Goal: Task Accomplishment & Management: Complete application form

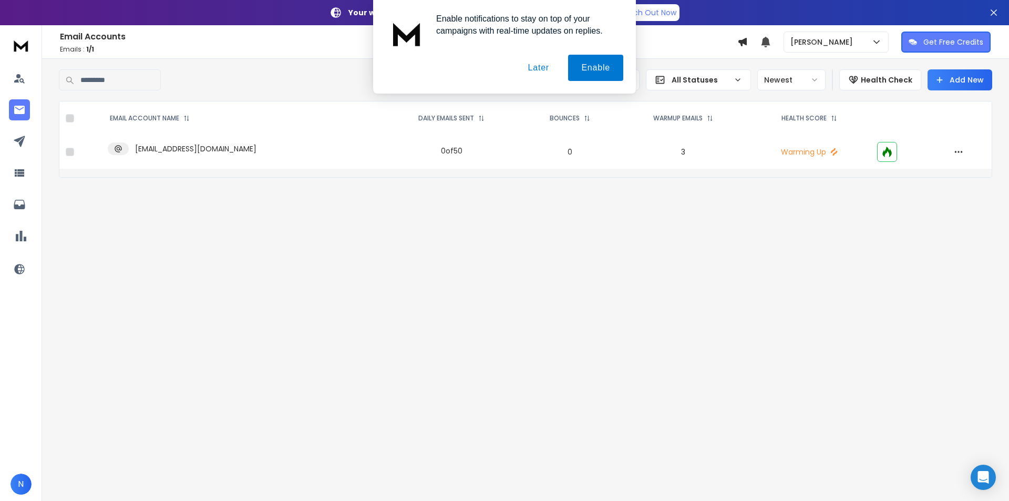
click at [544, 66] on button "Later" at bounding box center [537, 68] width 47 height 26
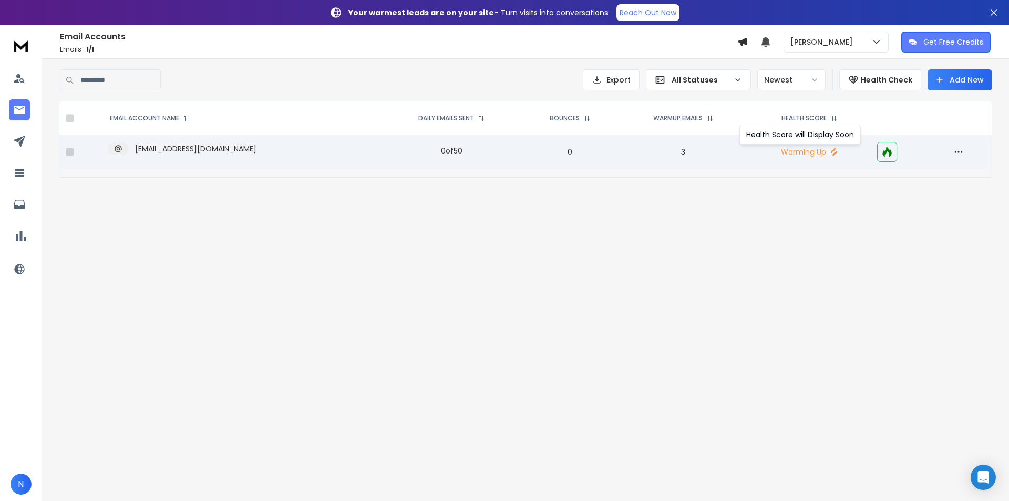
click at [799, 150] on p "Warming Up" at bounding box center [809, 152] width 110 height 11
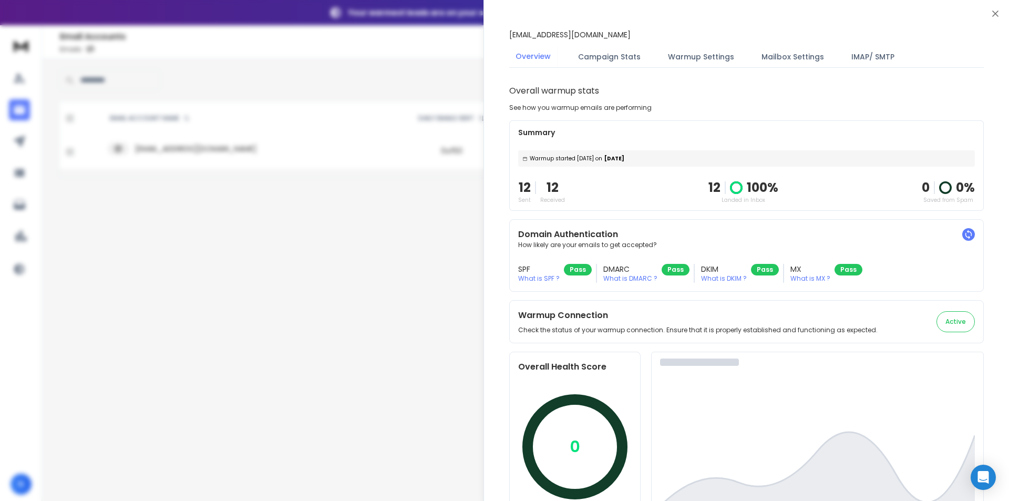
click at [708, 50] on button "Warmup Settings" at bounding box center [700, 56] width 79 height 23
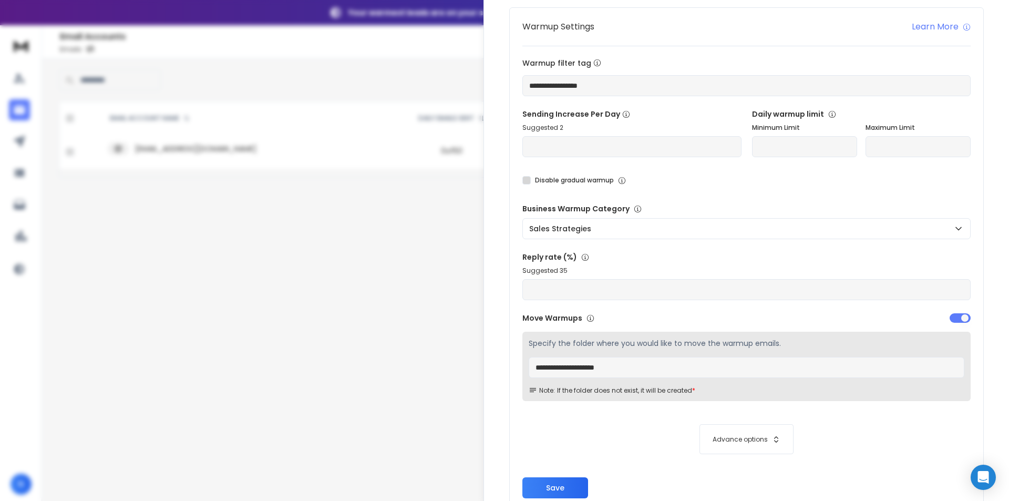
scroll to position [151, 0]
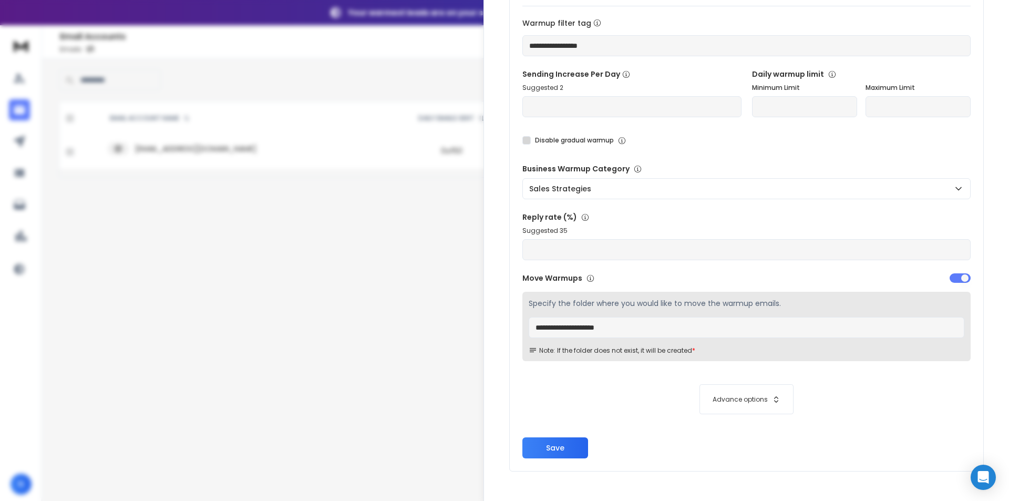
click at [738, 394] on div "Advance options" at bounding box center [746, 399] width 94 height 30
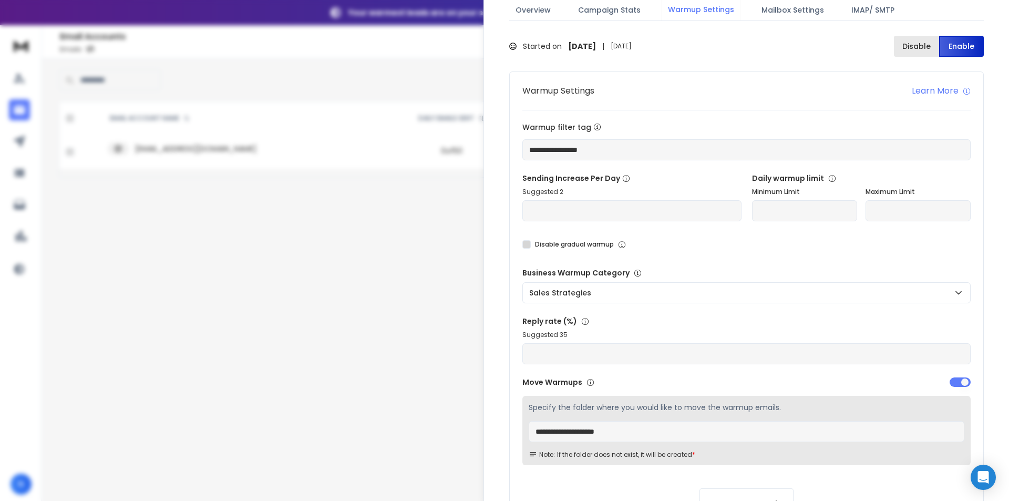
scroll to position [0, 0]
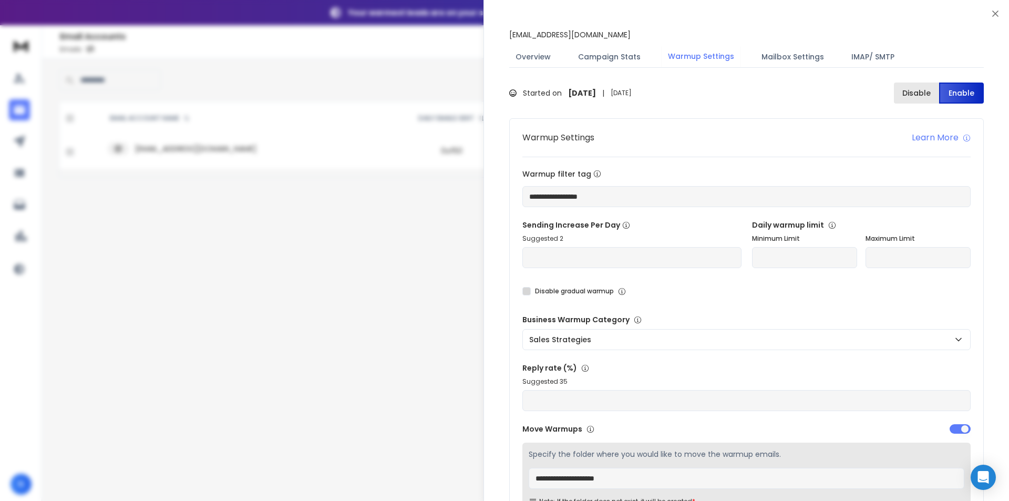
click at [540, 50] on button "Overview" at bounding box center [533, 56] width 48 height 23
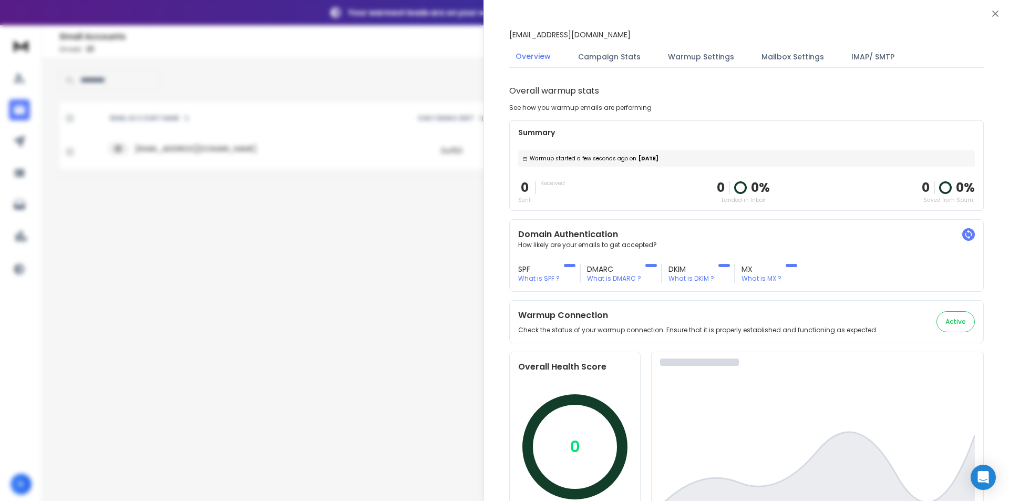
click at [360, 294] on div at bounding box center [504, 250] width 1009 height 501
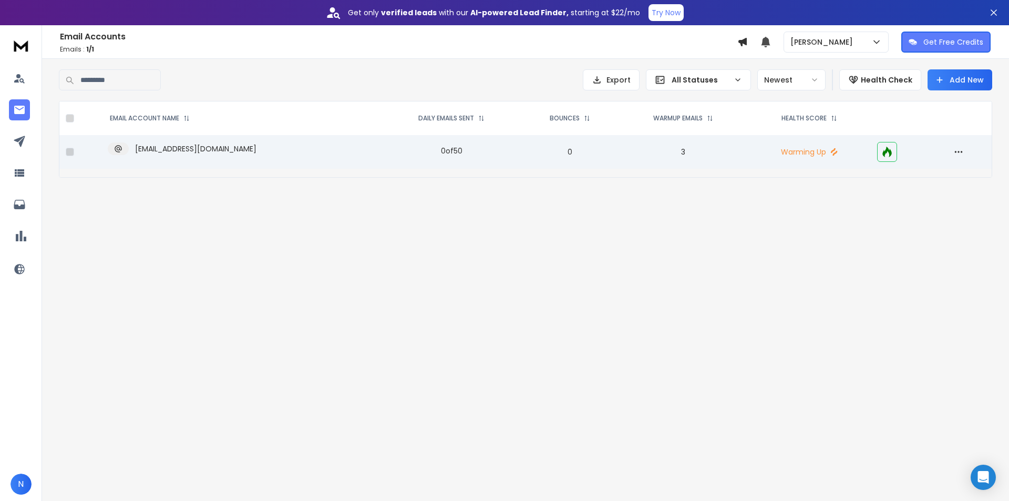
click at [673, 153] on td "3" at bounding box center [683, 152] width 130 height 34
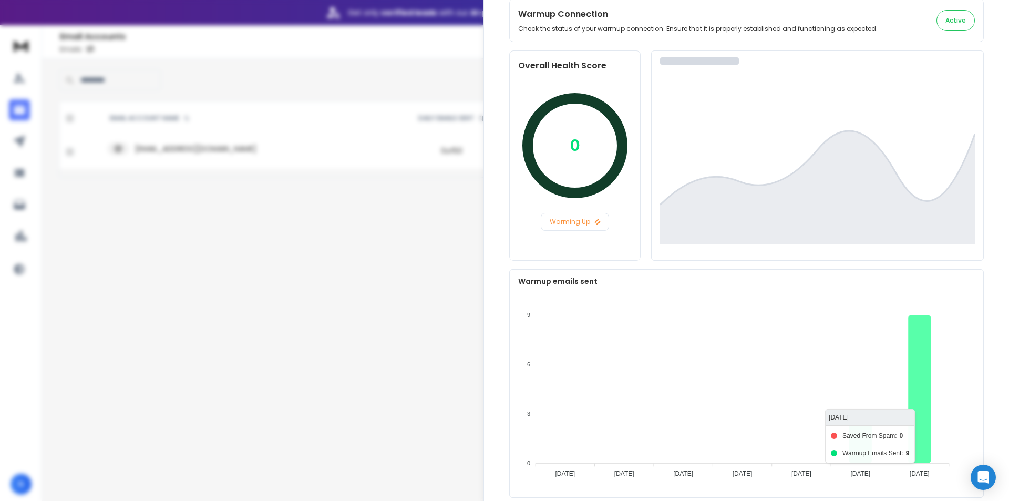
scroll to position [327, 0]
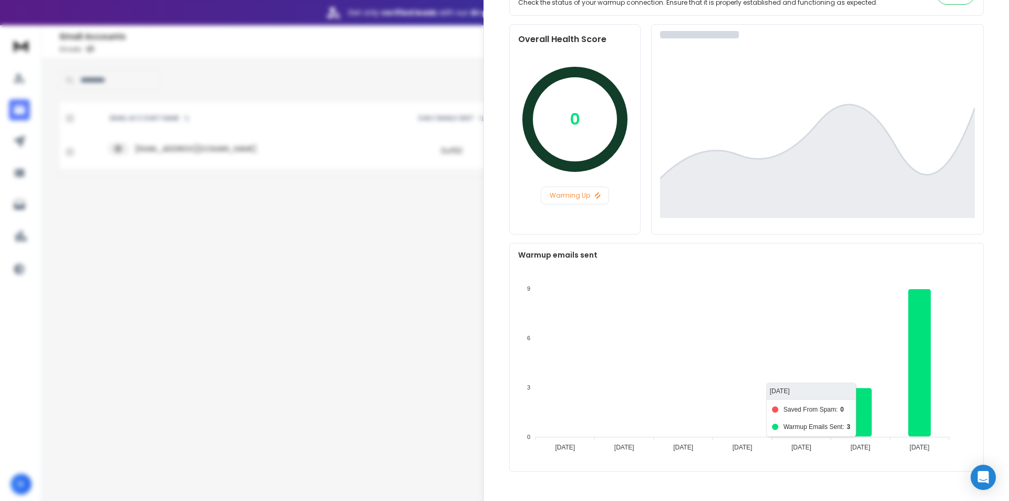
click at [866, 357] on foreignobject at bounding box center [744, 365] width 453 height 184
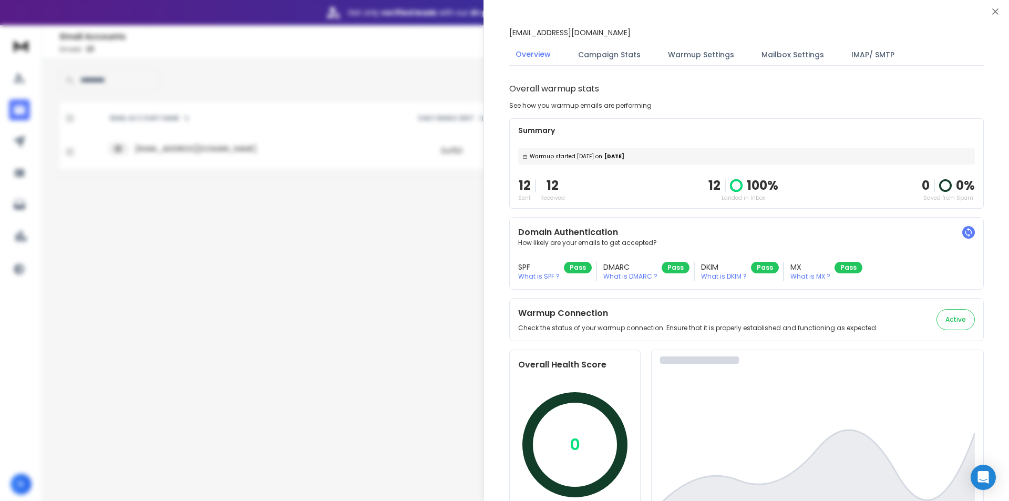
scroll to position [0, 0]
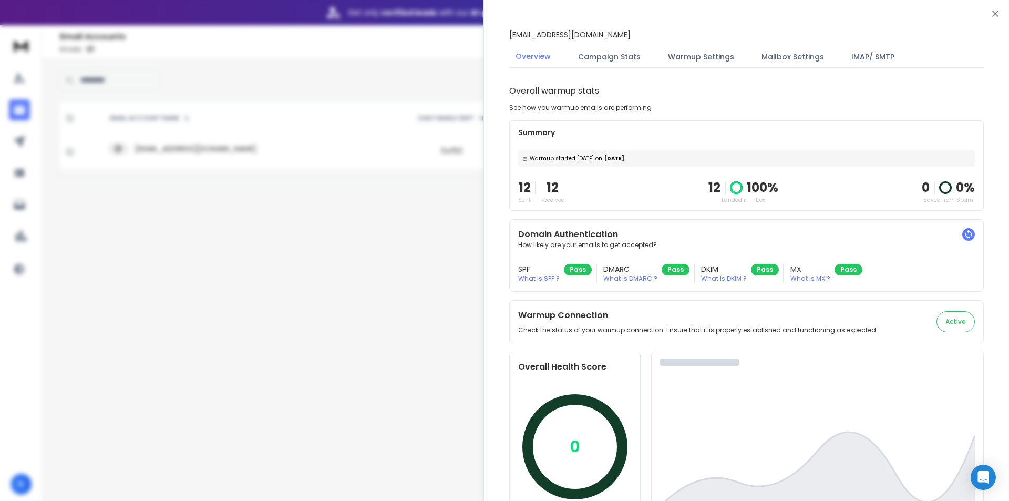
click at [695, 53] on button "Warmup Settings" at bounding box center [700, 56] width 79 height 23
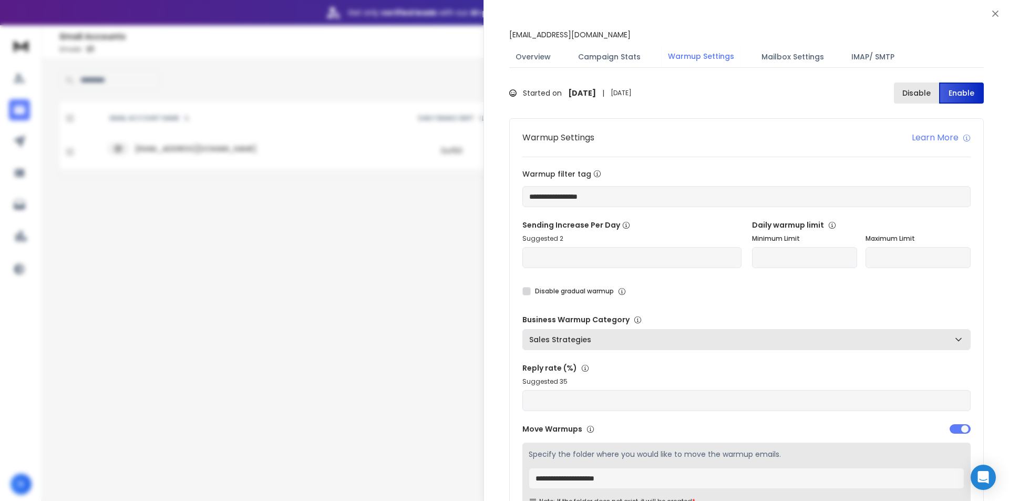
click at [722, 338] on div "Sales Strategies" at bounding box center [746, 339] width 435 height 11
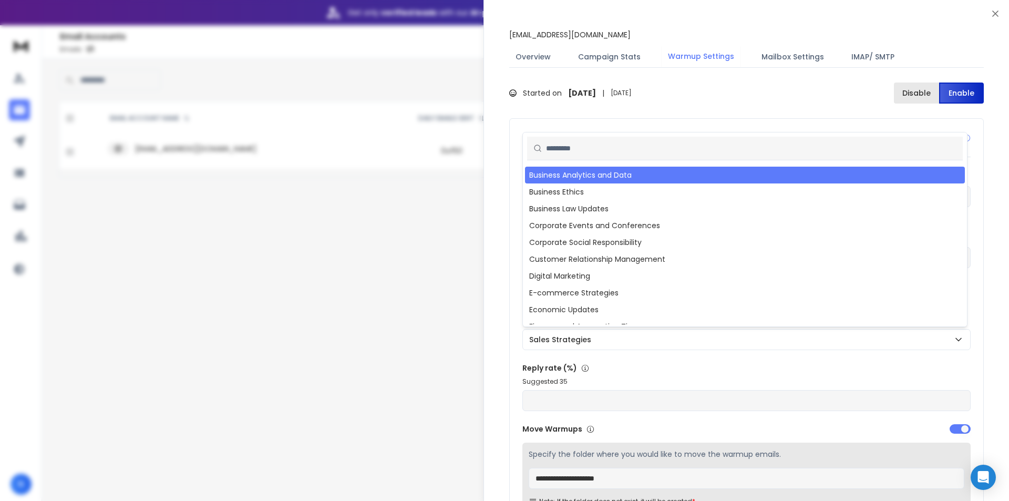
click at [722, 338] on div at bounding box center [504, 250] width 1009 height 501
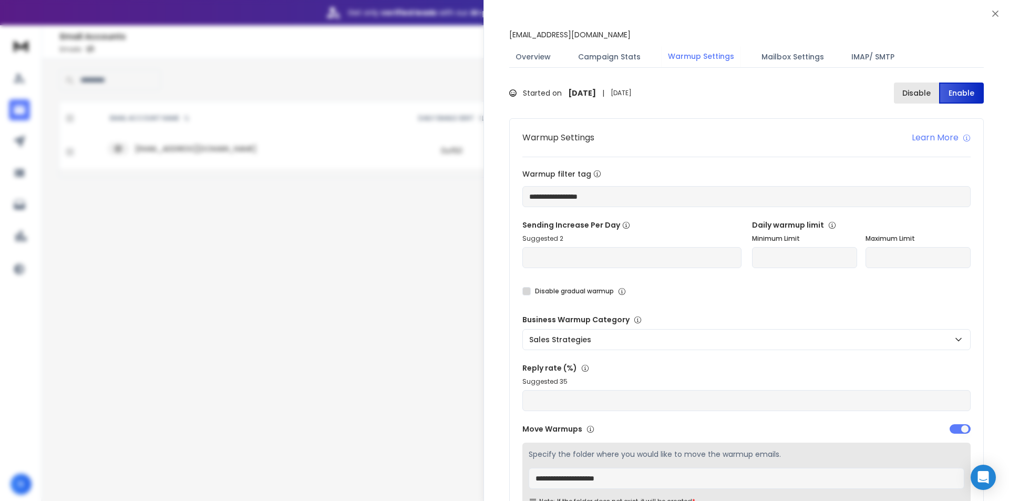
click at [436, 260] on div at bounding box center [504, 250] width 1009 height 501
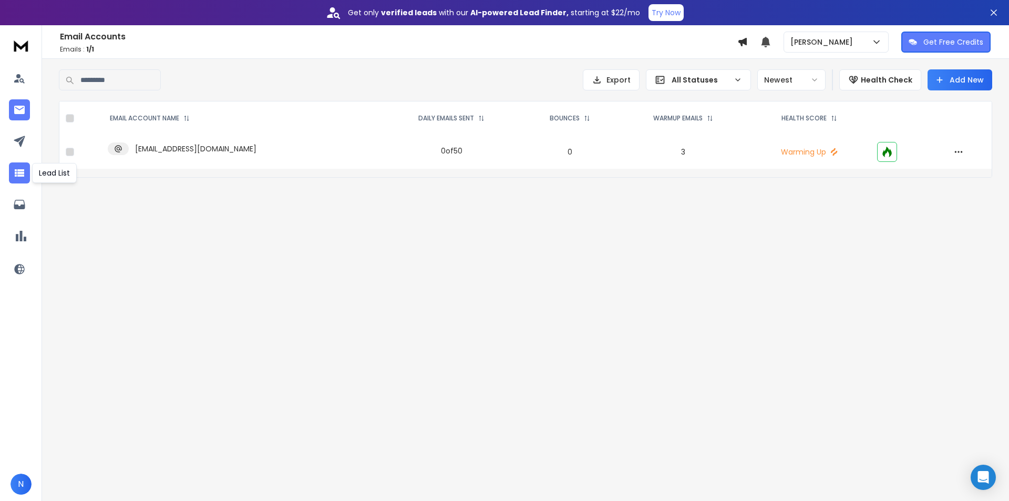
click at [22, 176] on icon at bounding box center [19, 172] width 9 height 7
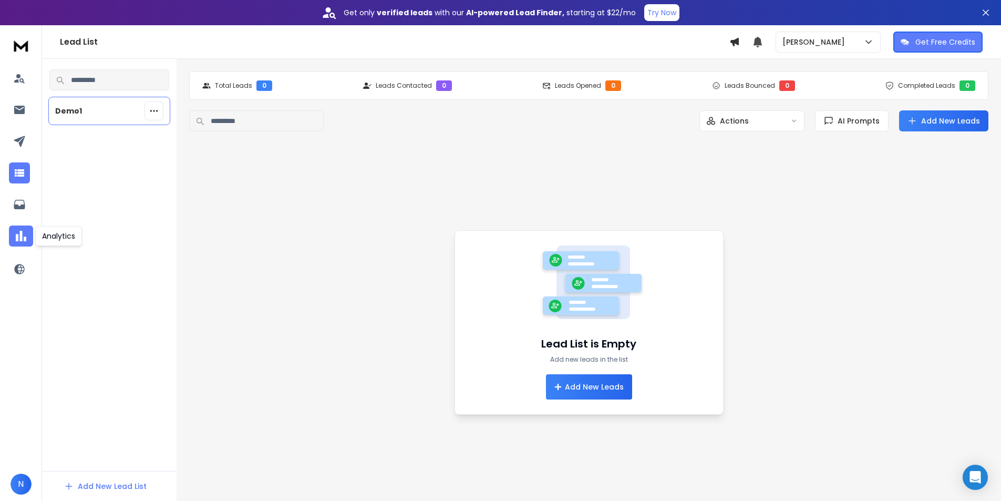
click at [28, 230] on icon at bounding box center [21, 236] width 16 height 16
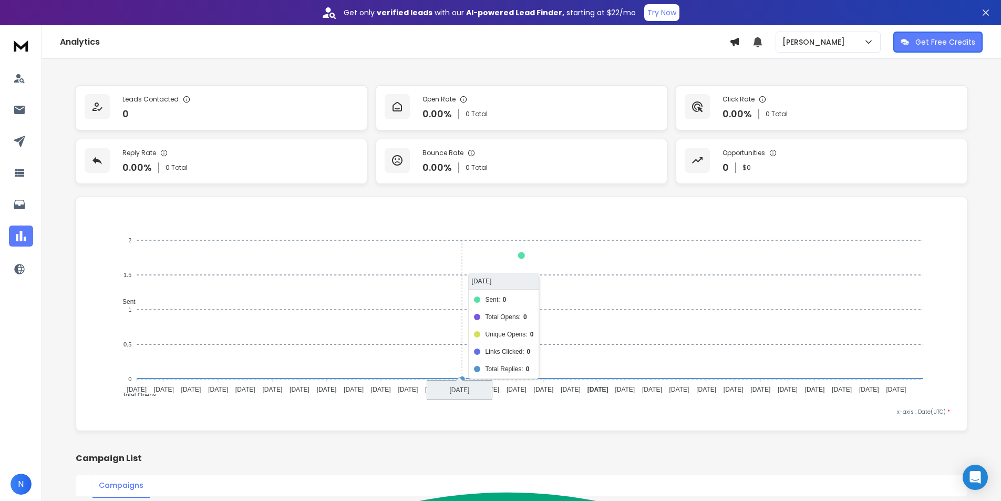
scroll to position [76, 0]
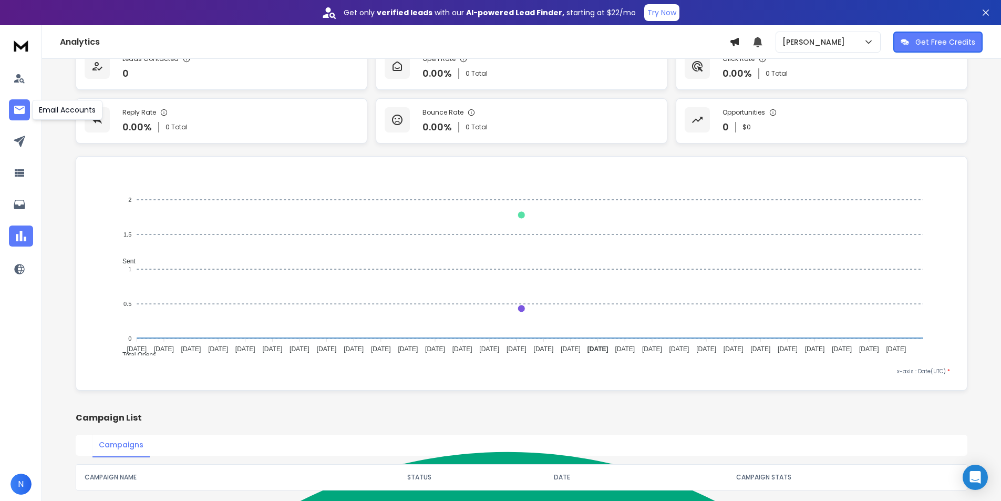
click at [24, 105] on icon at bounding box center [19, 110] width 13 height 13
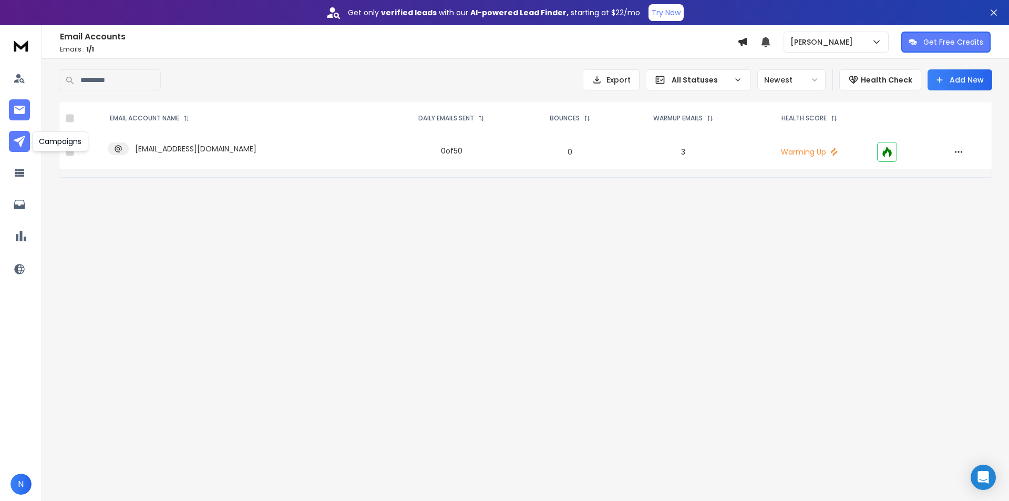
click at [24, 142] on icon at bounding box center [19, 141] width 13 height 13
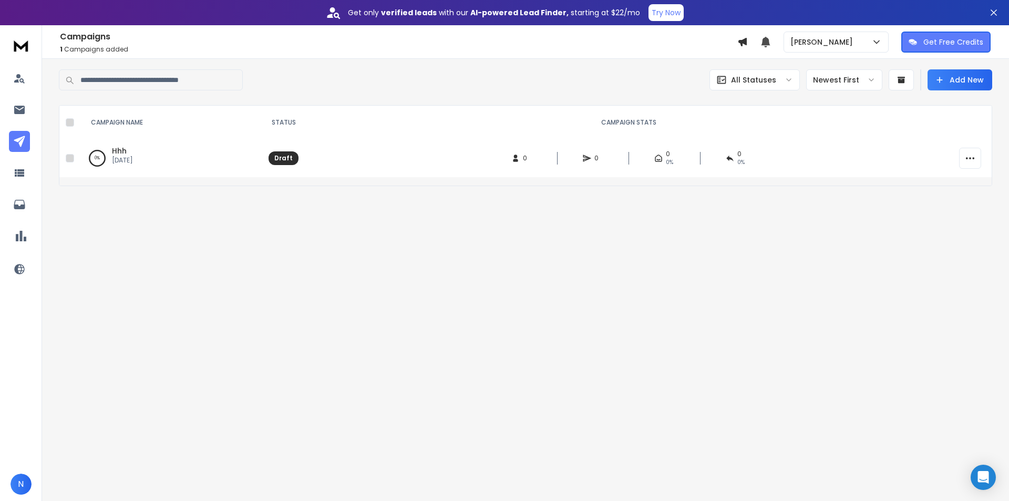
click at [990, 10] on icon at bounding box center [993, 12] width 9 height 9
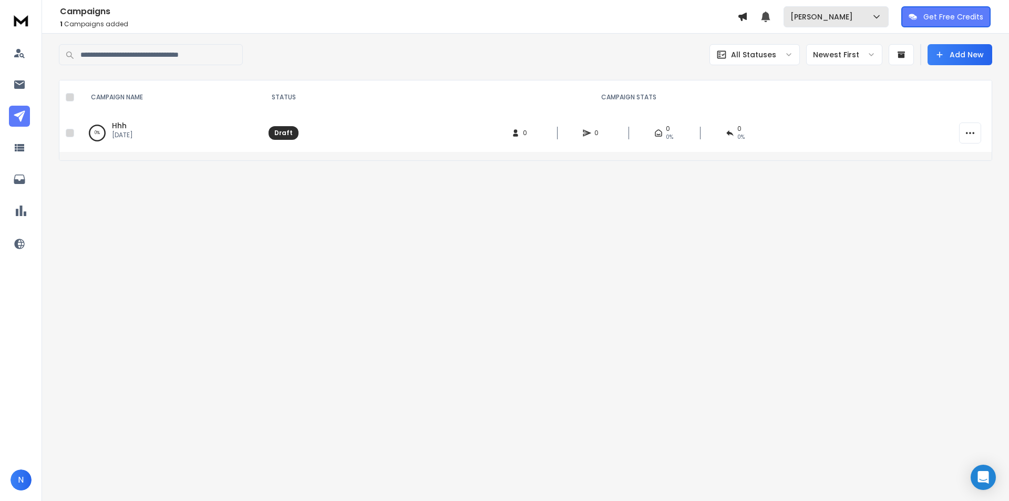
click at [830, 19] on div "[PERSON_NAME]" at bounding box center [835, 17] width 91 height 11
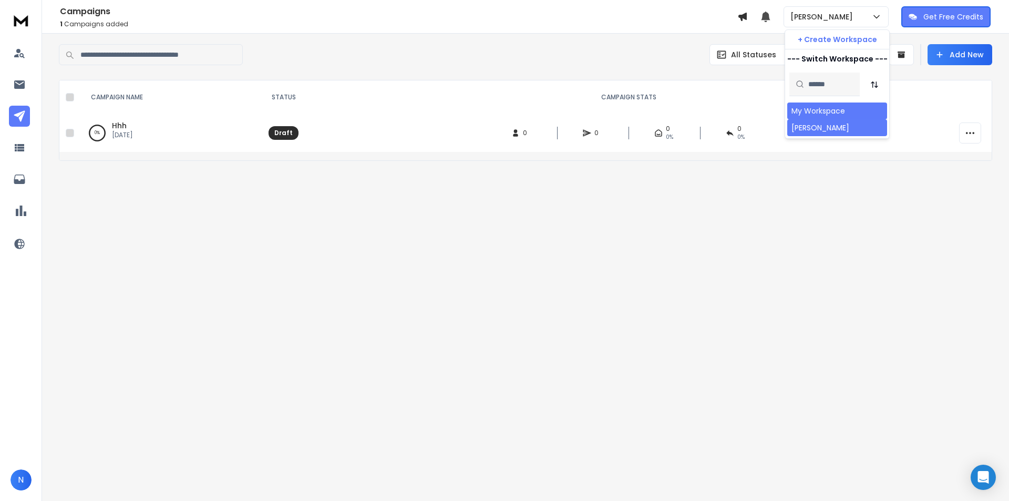
click at [814, 112] on div "My Workspace" at bounding box center [818, 111] width 54 height 11
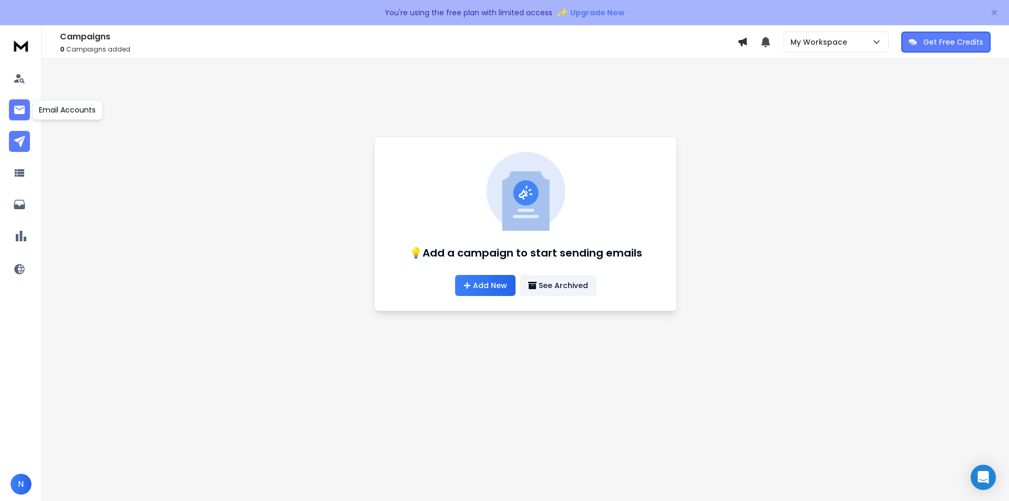
click at [23, 104] on icon at bounding box center [19, 110] width 13 height 13
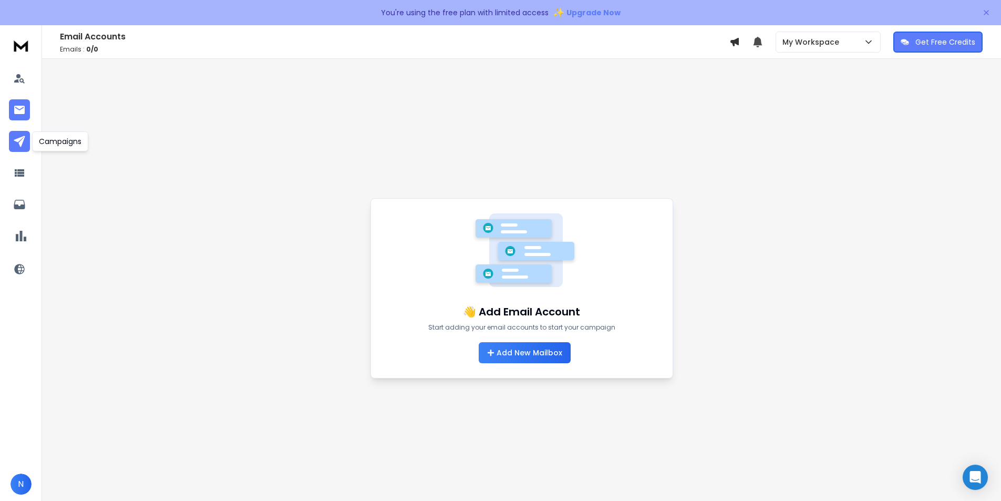
click at [25, 136] on icon at bounding box center [19, 141] width 13 height 13
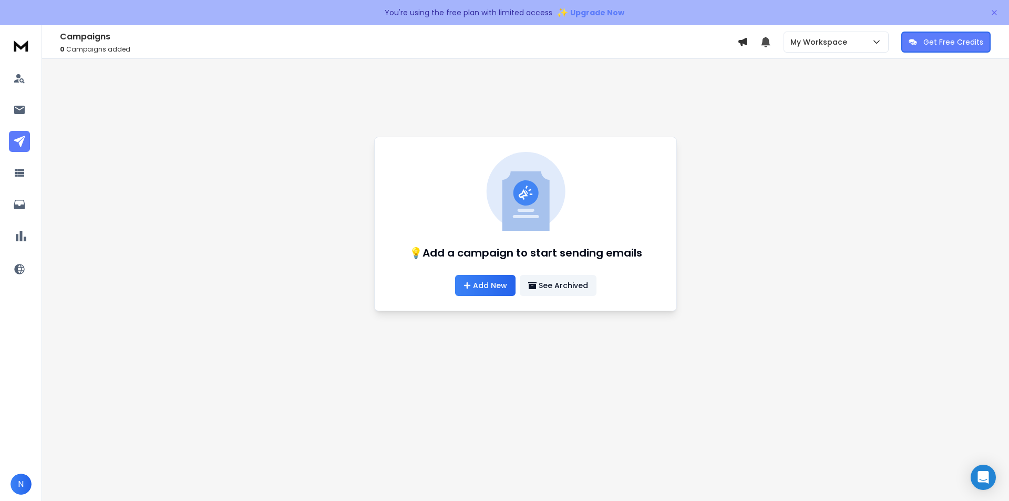
click at [474, 284] on link "Add New" at bounding box center [485, 285] width 60 height 21
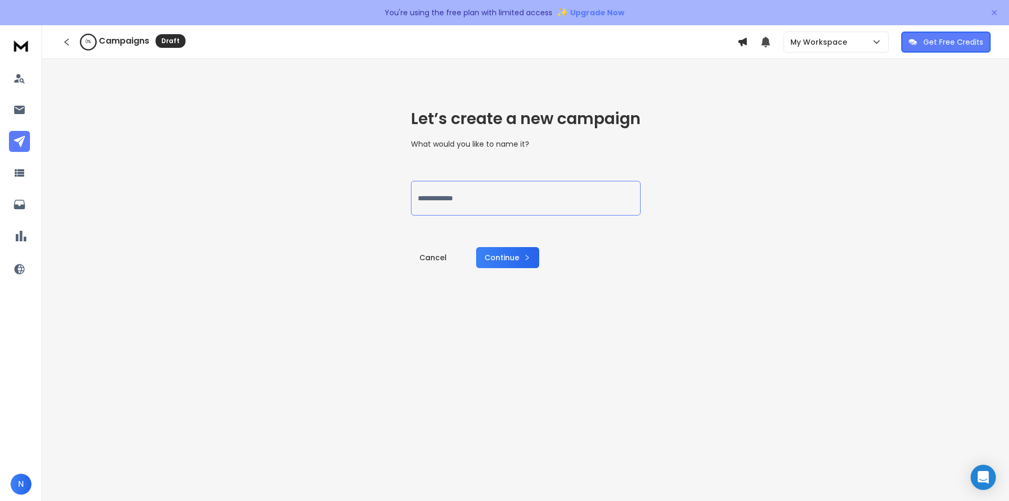
click at [460, 203] on input at bounding box center [526, 198] width 230 height 35
type input "****"
click at [497, 254] on button "Continue" at bounding box center [507, 257] width 63 height 21
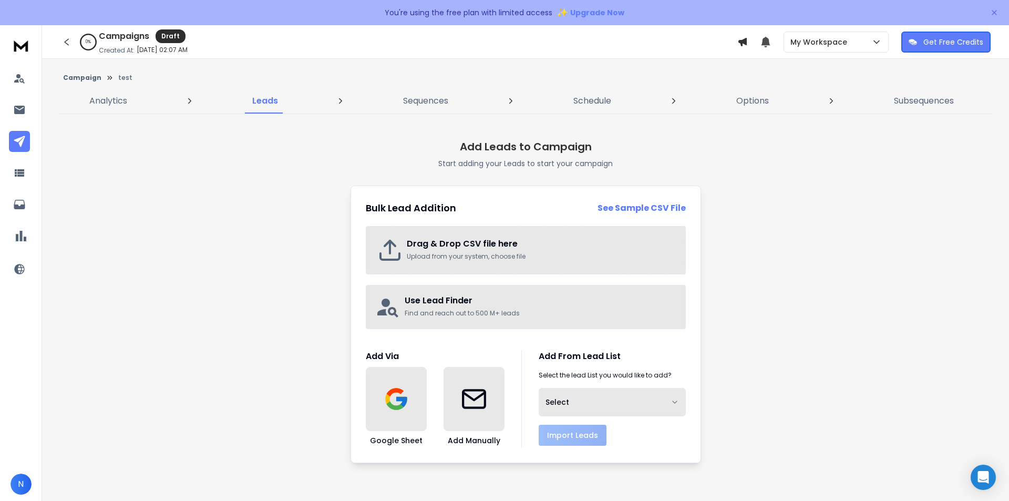
click at [480, 245] on h2 "Drag & Drop CSV file here" at bounding box center [540, 243] width 267 height 13
click at [828, 38] on p "My Workspace" at bounding box center [820, 42] width 61 height 11
